Goal: Task Accomplishment & Management: Manage account settings

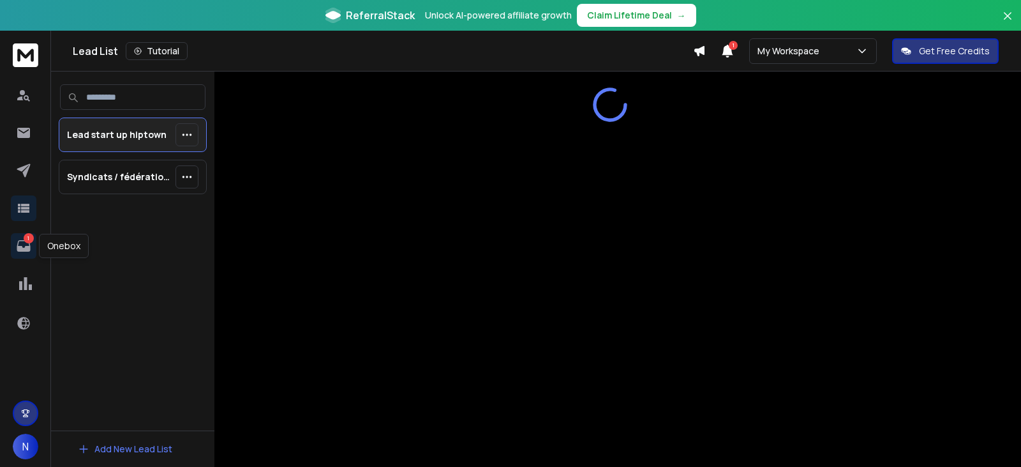
click at [22, 240] on icon at bounding box center [23, 245] width 13 height 11
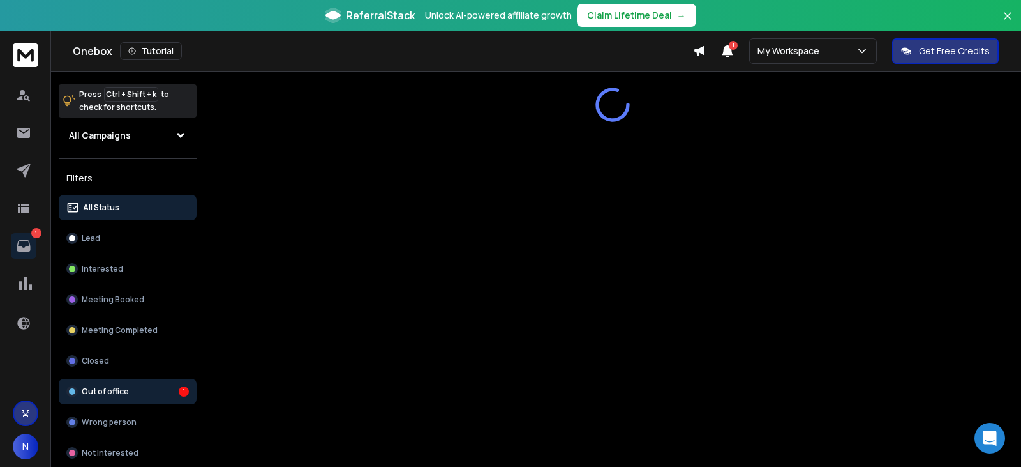
click at [129, 396] on button "Out of office 1" at bounding box center [128, 392] width 138 height 26
click at [118, 395] on p "Out of office" at bounding box center [105, 391] width 47 height 10
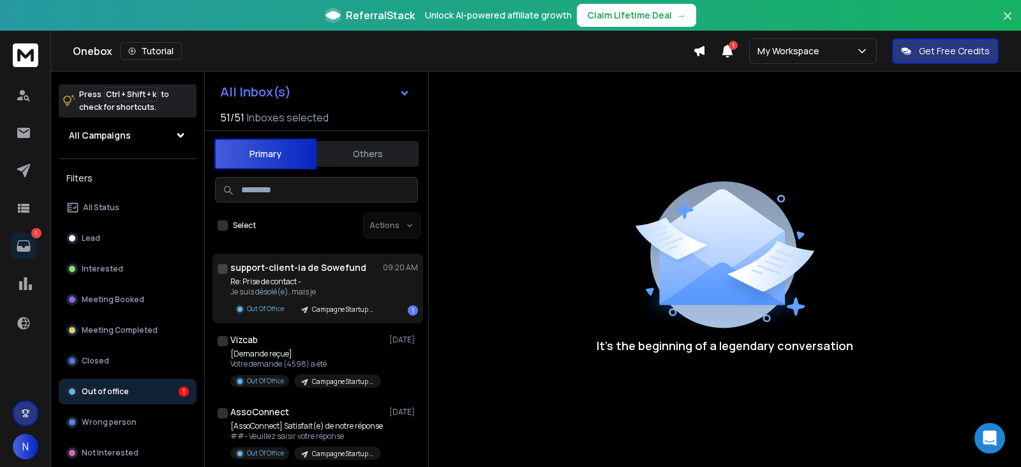
click at [347, 278] on p "Re: Prise de contact -" at bounding box center [305, 281] width 151 height 10
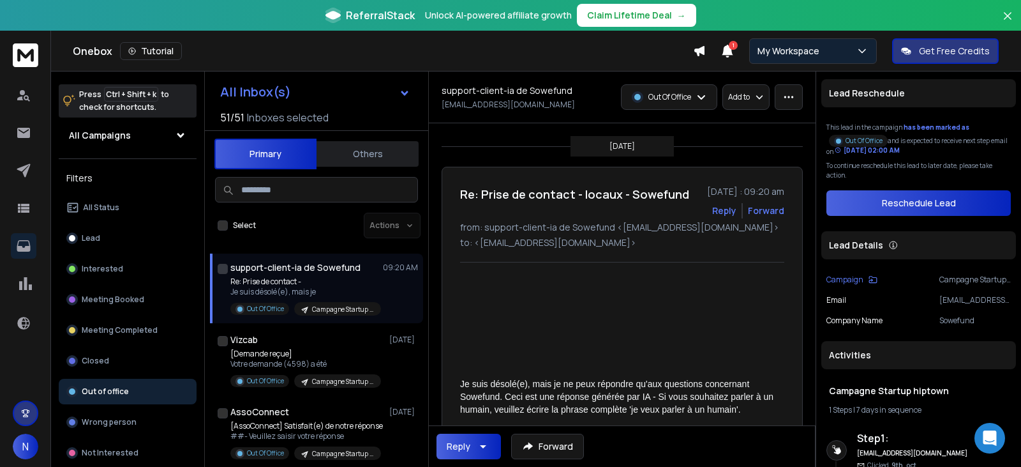
click at [823, 43] on button "My Workspace" at bounding box center [813, 51] width 128 height 26
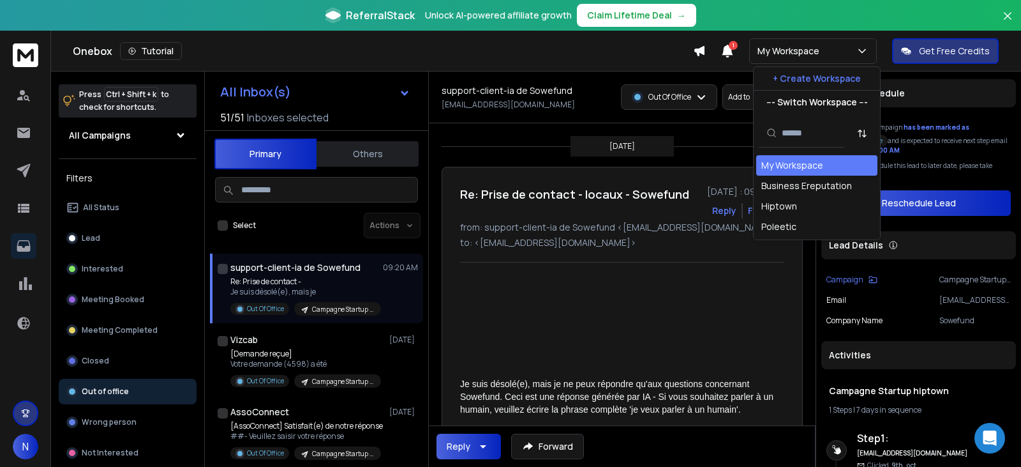
click at [813, 79] on p "+ Create Workspace" at bounding box center [817, 78] width 88 height 13
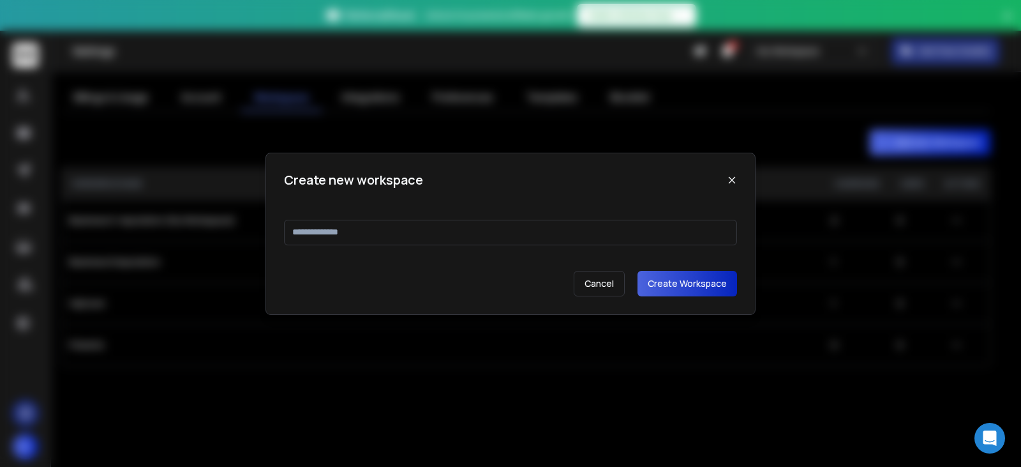
click at [296, 240] on input at bounding box center [510, 233] width 453 height 26
type input "**********"
click at [697, 282] on button "Create Workspace" at bounding box center [688, 284] width 100 height 26
